Goal: Task Accomplishment & Management: Manage account settings

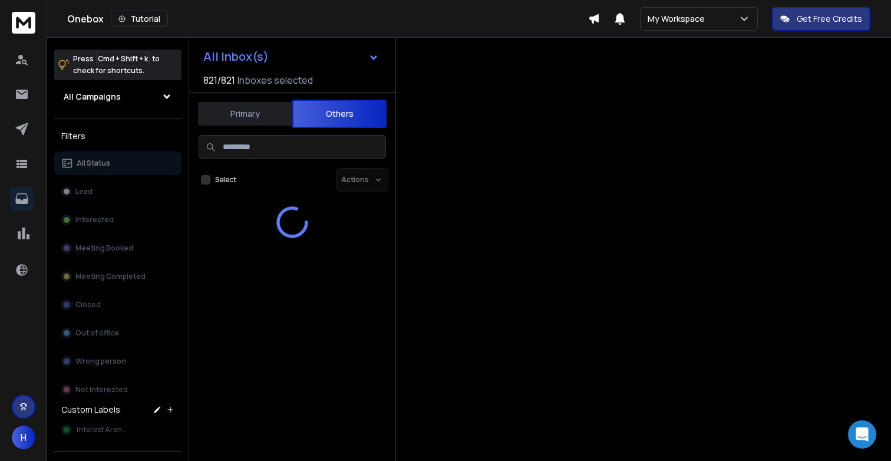
click at [344, 116] on button "Others" at bounding box center [339, 114] width 94 height 28
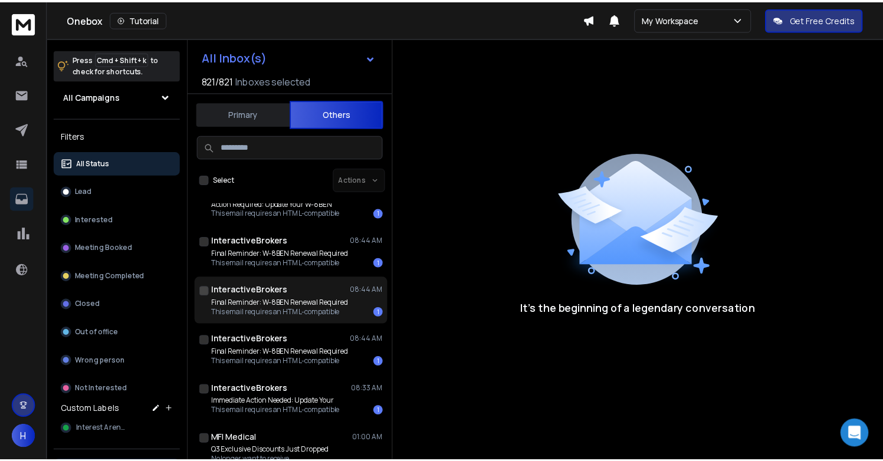
scroll to position [435, 0]
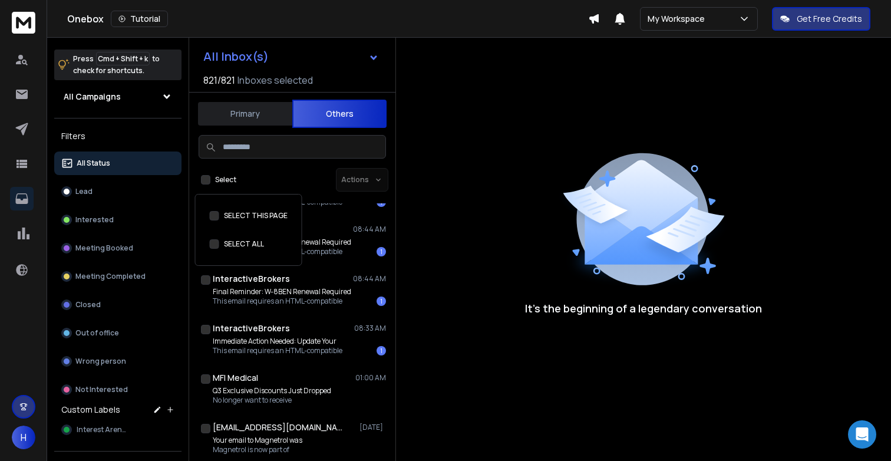
click at [216, 103] on button "Primary" at bounding box center [245, 114] width 94 height 26
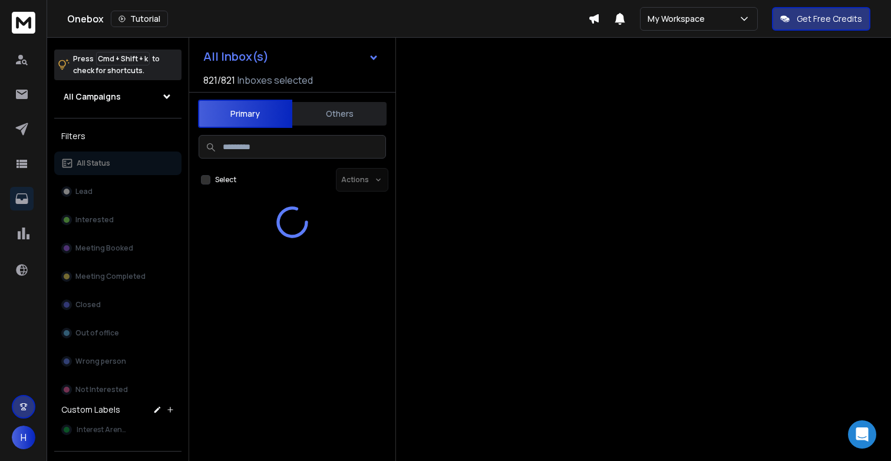
click at [216, 103] on button "Primary" at bounding box center [245, 114] width 94 height 28
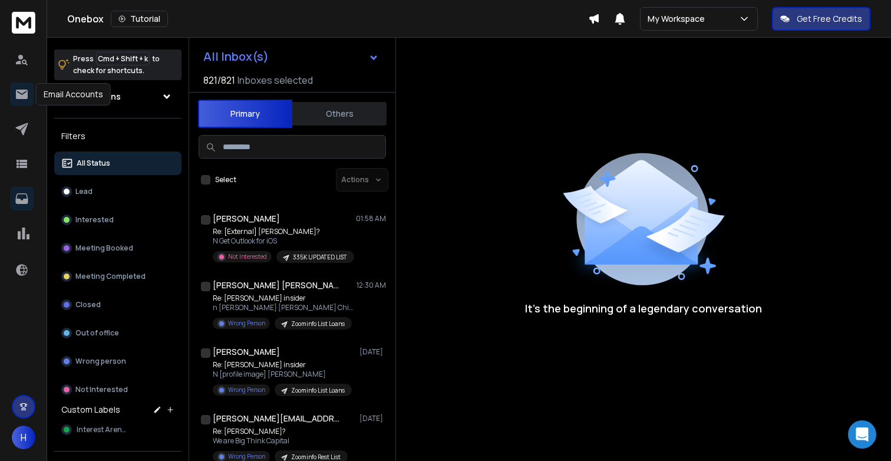
click at [21, 94] on icon at bounding box center [22, 94] width 14 height 14
